Goal: Task Accomplishment & Management: Use online tool/utility

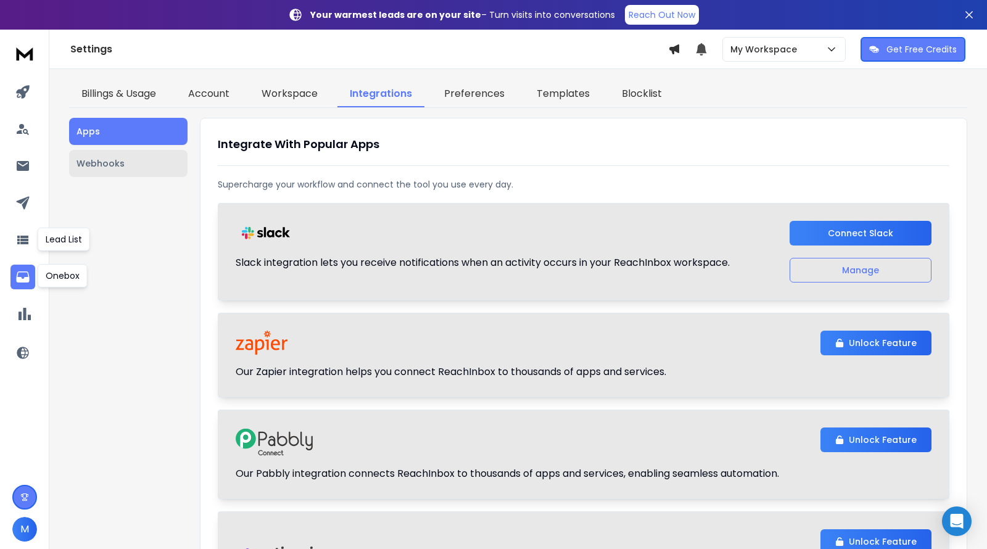
click at [24, 271] on icon at bounding box center [22, 276] width 13 height 11
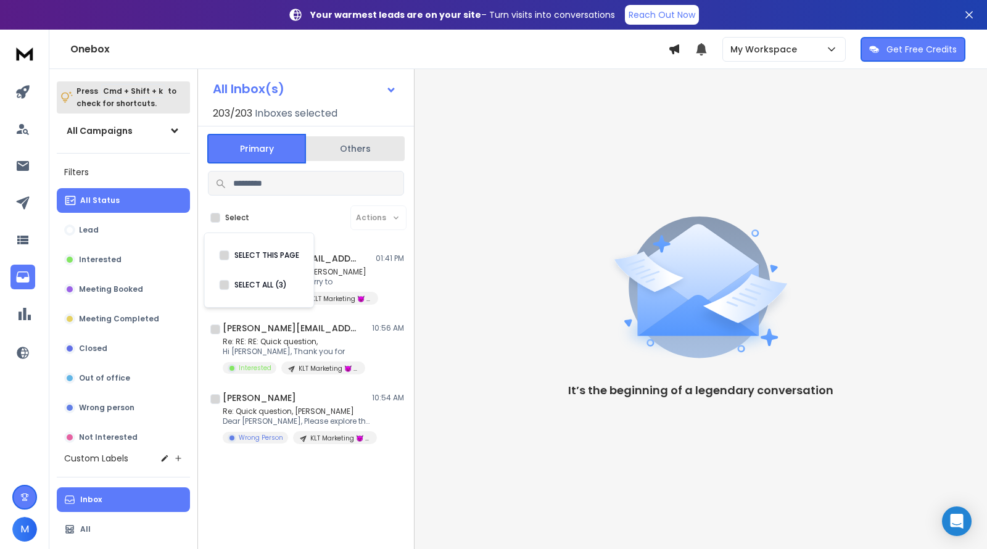
click at [216, 219] on button "SELECT THIS PAGE" at bounding box center [215, 218] width 10 height 10
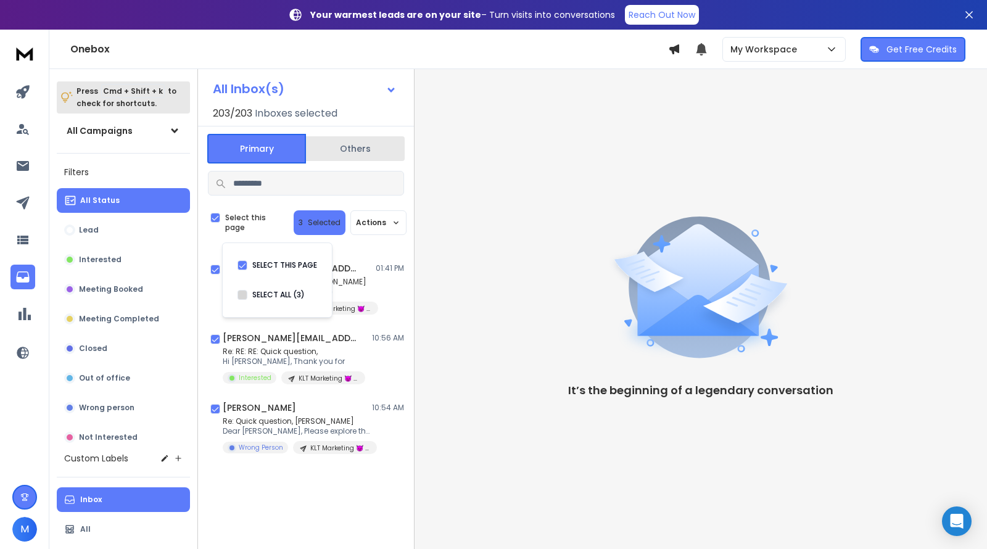
click at [216, 219] on button "SELECT THIS PAGE" at bounding box center [215, 218] width 10 height 10
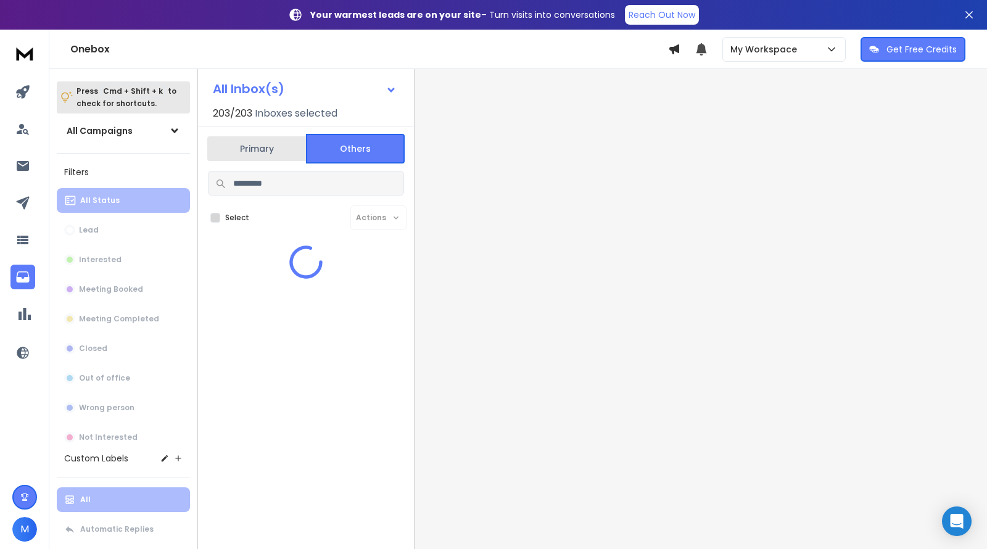
click at [345, 144] on button "Others" at bounding box center [355, 149] width 99 height 30
click at [303, 208] on div "Select Actions" at bounding box center [306, 215] width 216 height 30
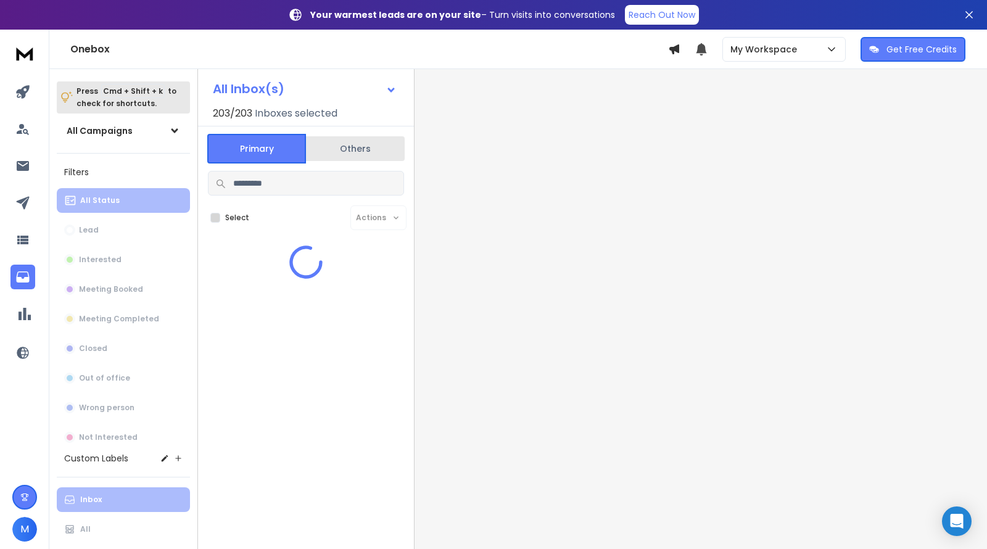
click at [246, 159] on button "Primary" at bounding box center [256, 149] width 99 height 30
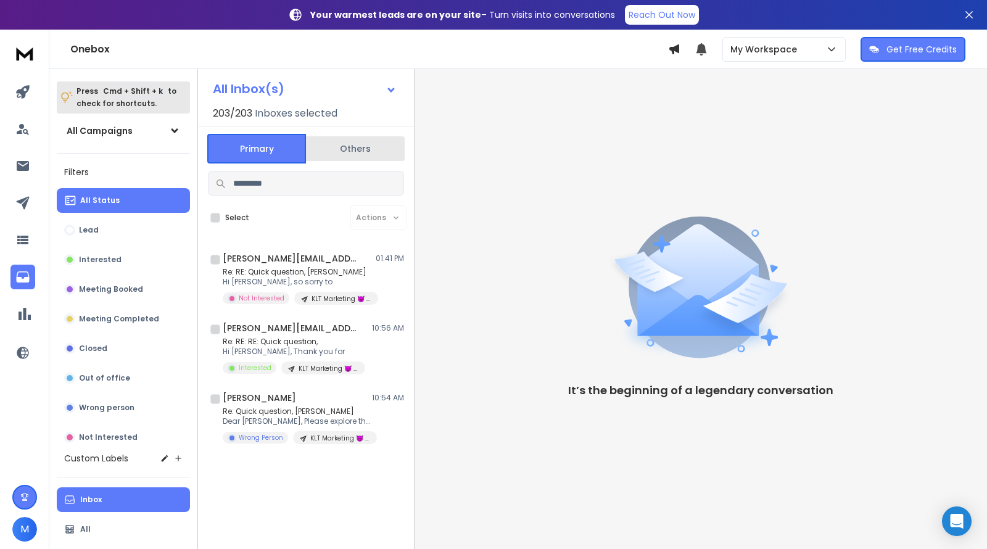
click at [579, 266] on div "It’s the beginning of a legendary conversation" at bounding box center [700, 302] width 572 height 467
